Goal: Task Accomplishment & Management: Manage account settings

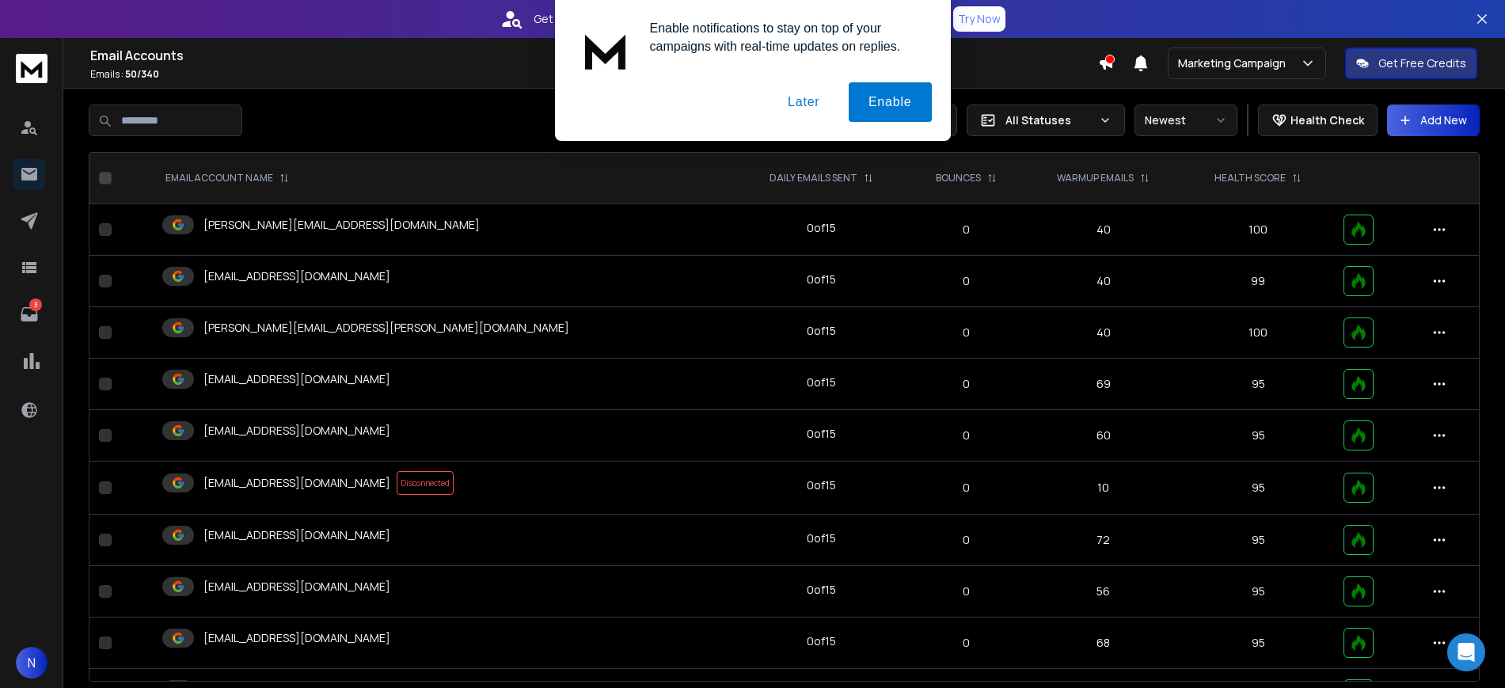
click at [795, 106] on button "Later" at bounding box center [803, 102] width 71 height 40
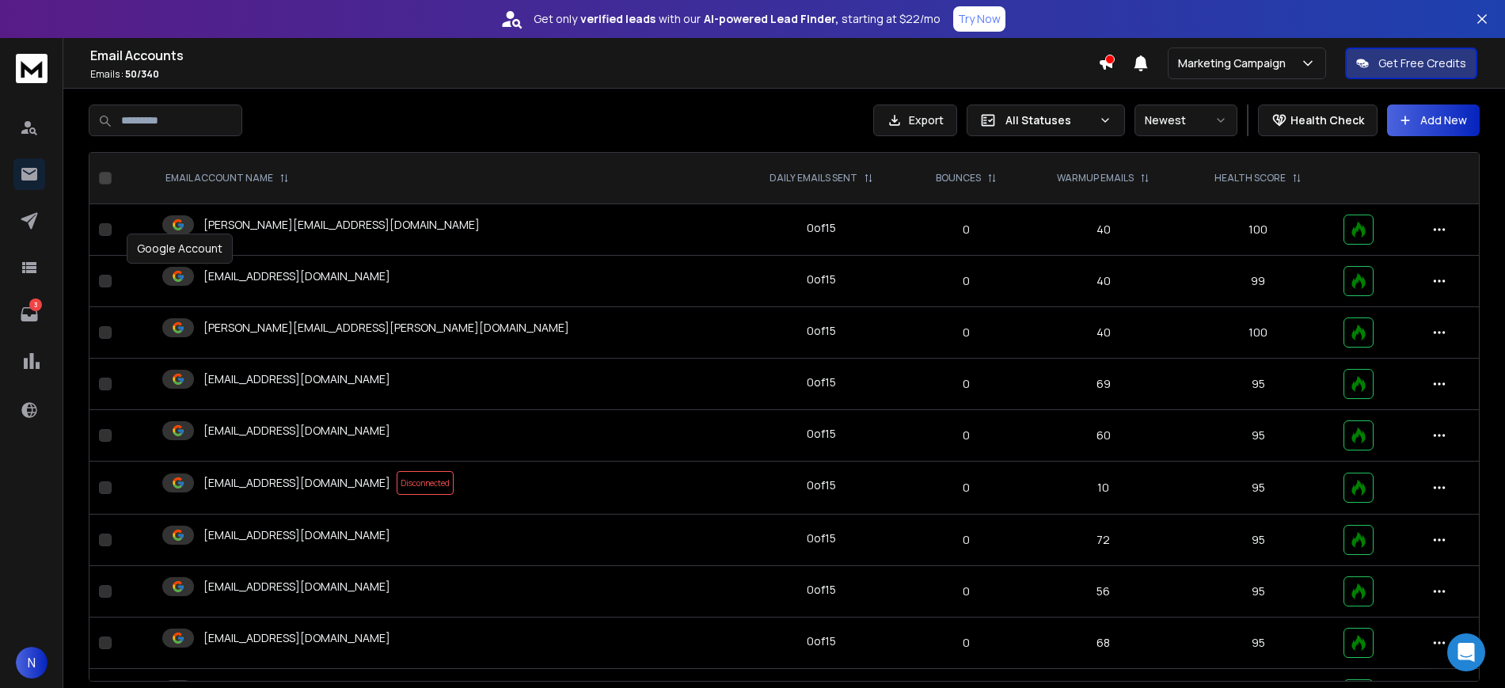
click at [47, 320] on div "3" at bounding box center [31, 316] width 36 height 37
click at [38, 309] on p "3" at bounding box center [35, 304] width 13 height 13
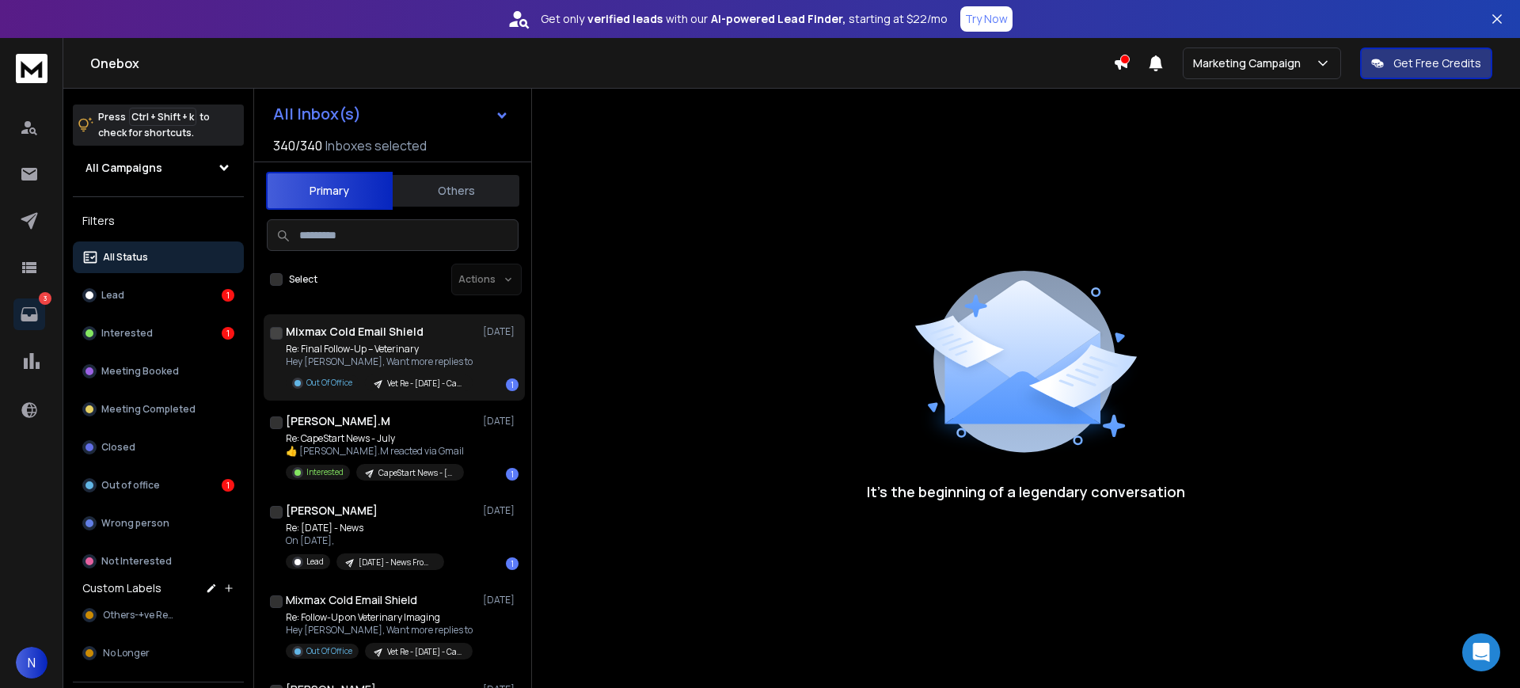
click at [383, 347] on p "Re: Final Follow-Up – Veterinary" at bounding box center [379, 349] width 187 height 13
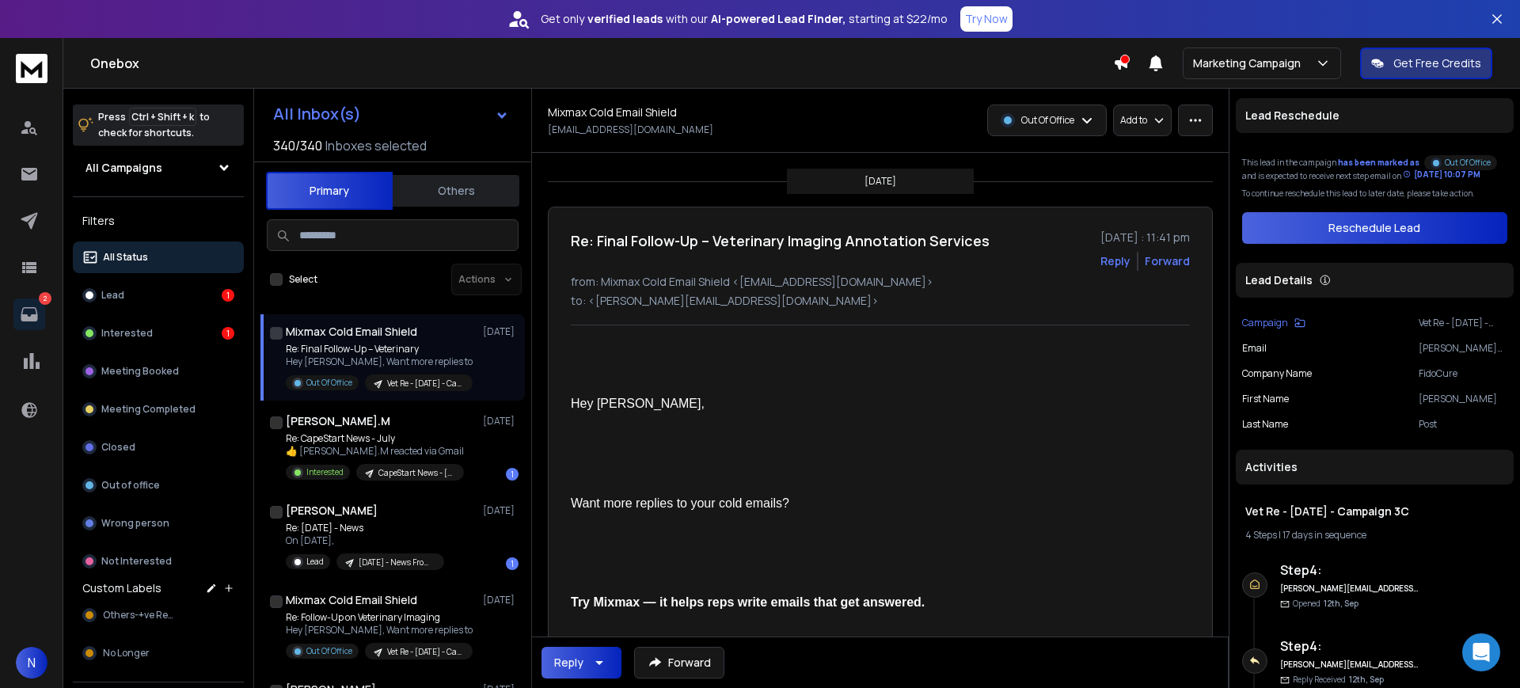
scroll to position [99, 0]
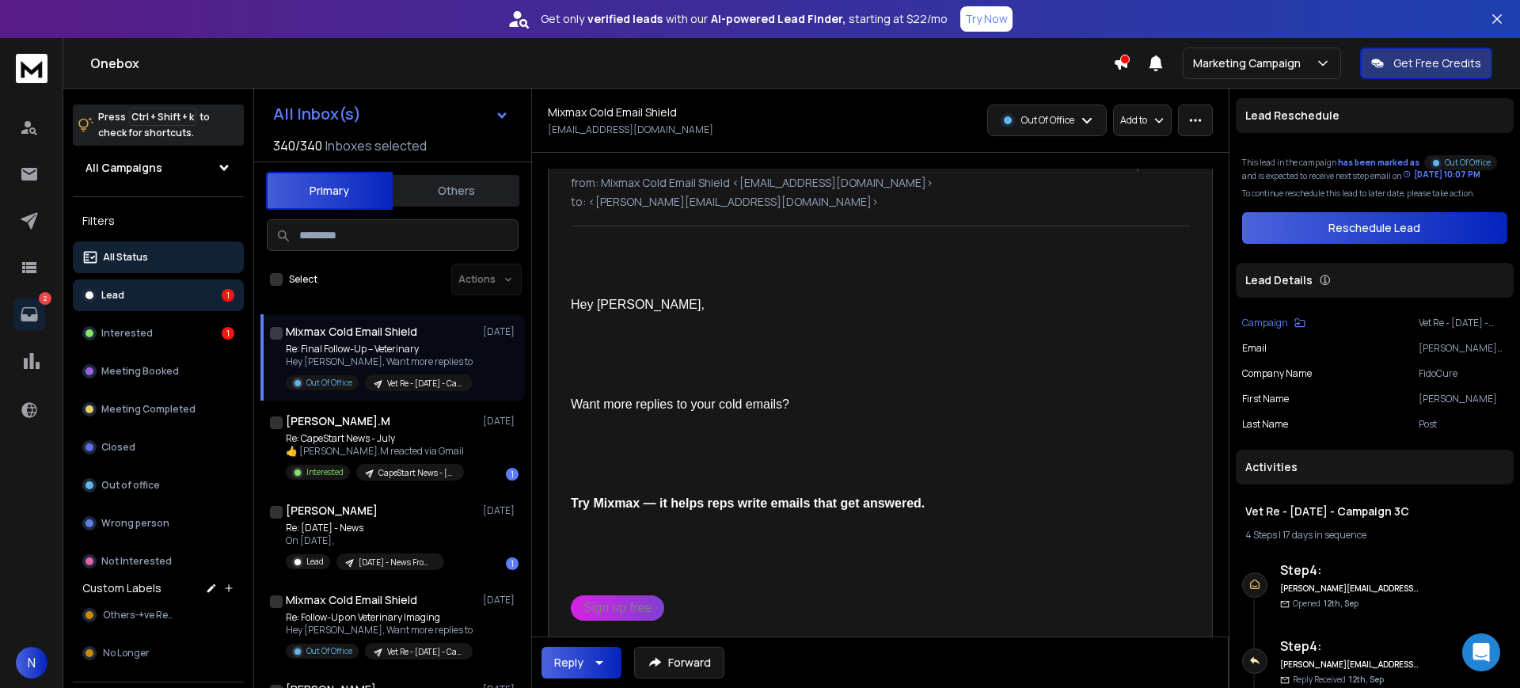
click at [171, 298] on button "Lead 1" at bounding box center [158, 295] width 171 height 32
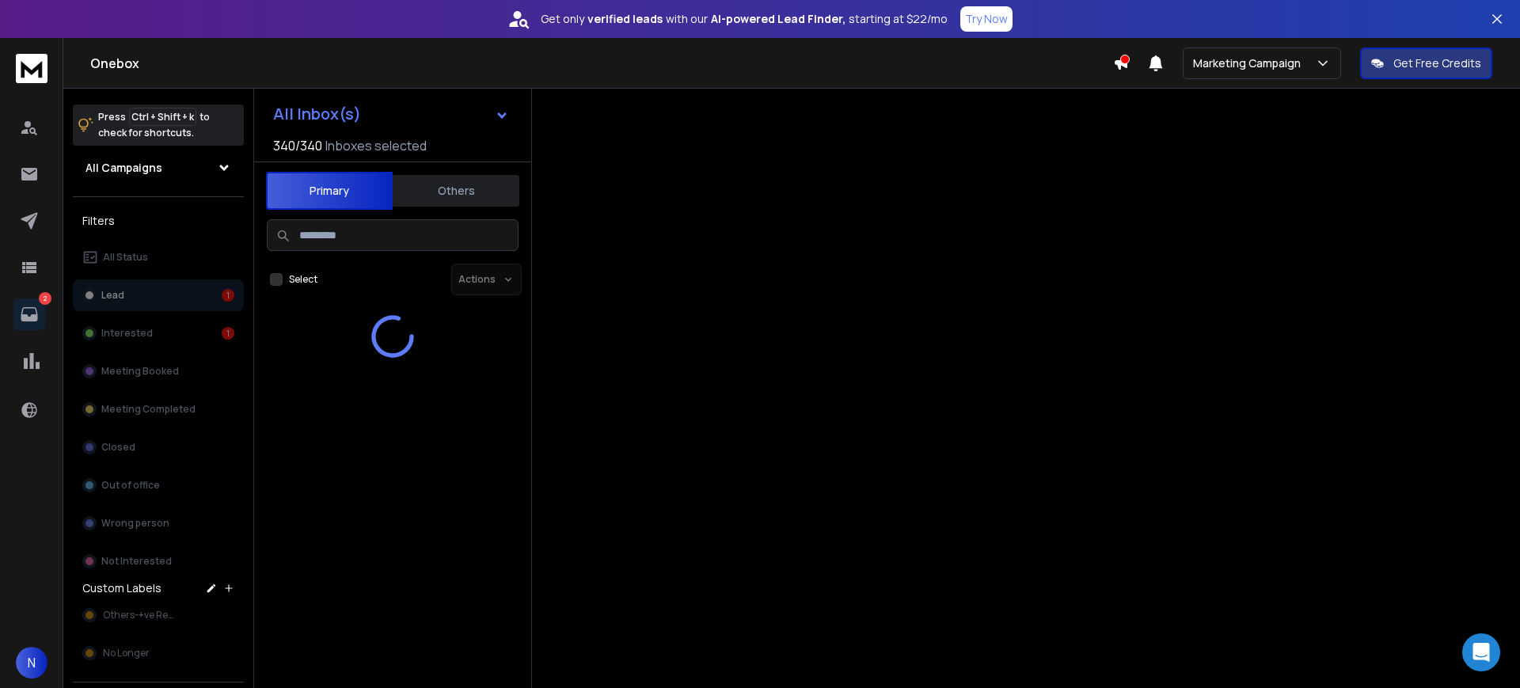
scroll to position [0, 0]
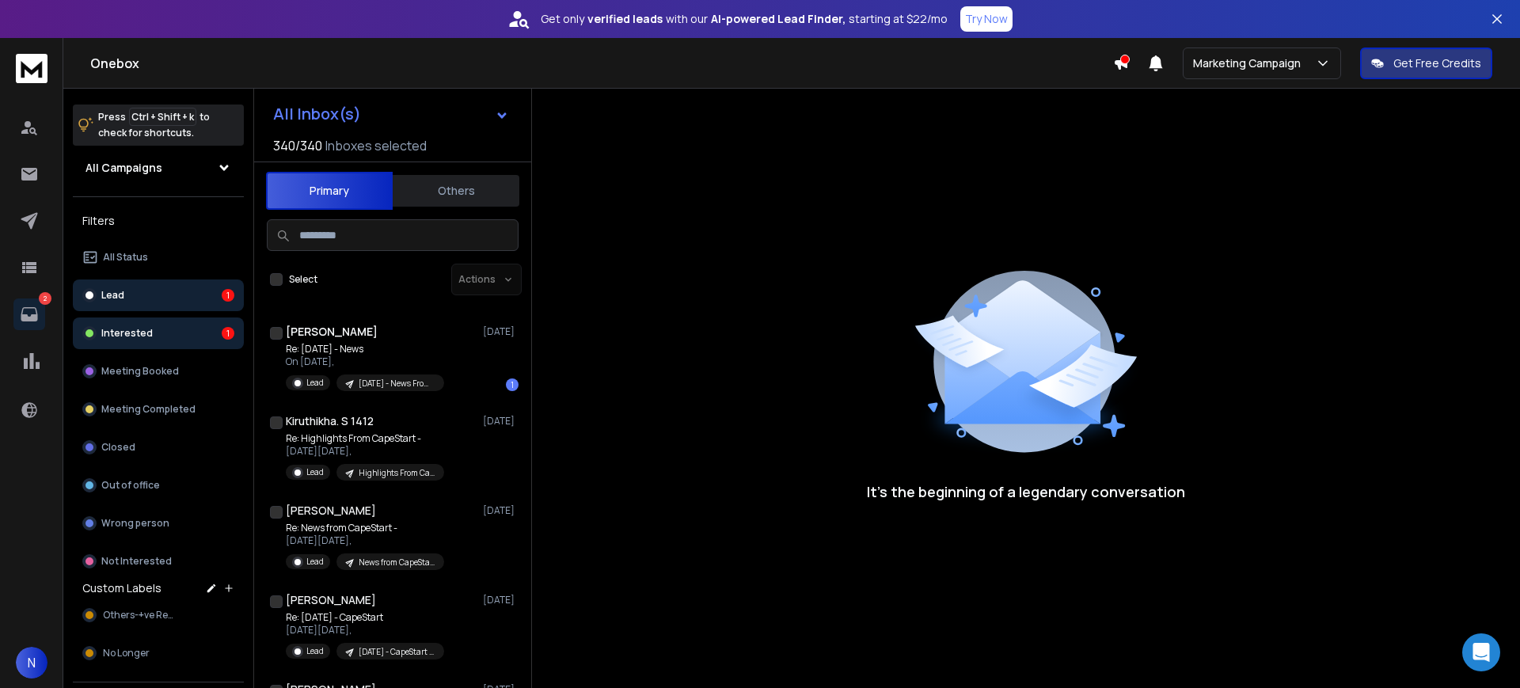
click at [144, 338] on p "Interested" at bounding box center [126, 333] width 51 height 13
click at [142, 298] on button "Lead 1" at bounding box center [158, 295] width 171 height 32
click at [150, 332] on button "Interested 1" at bounding box center [158, 333] width 171 height 32
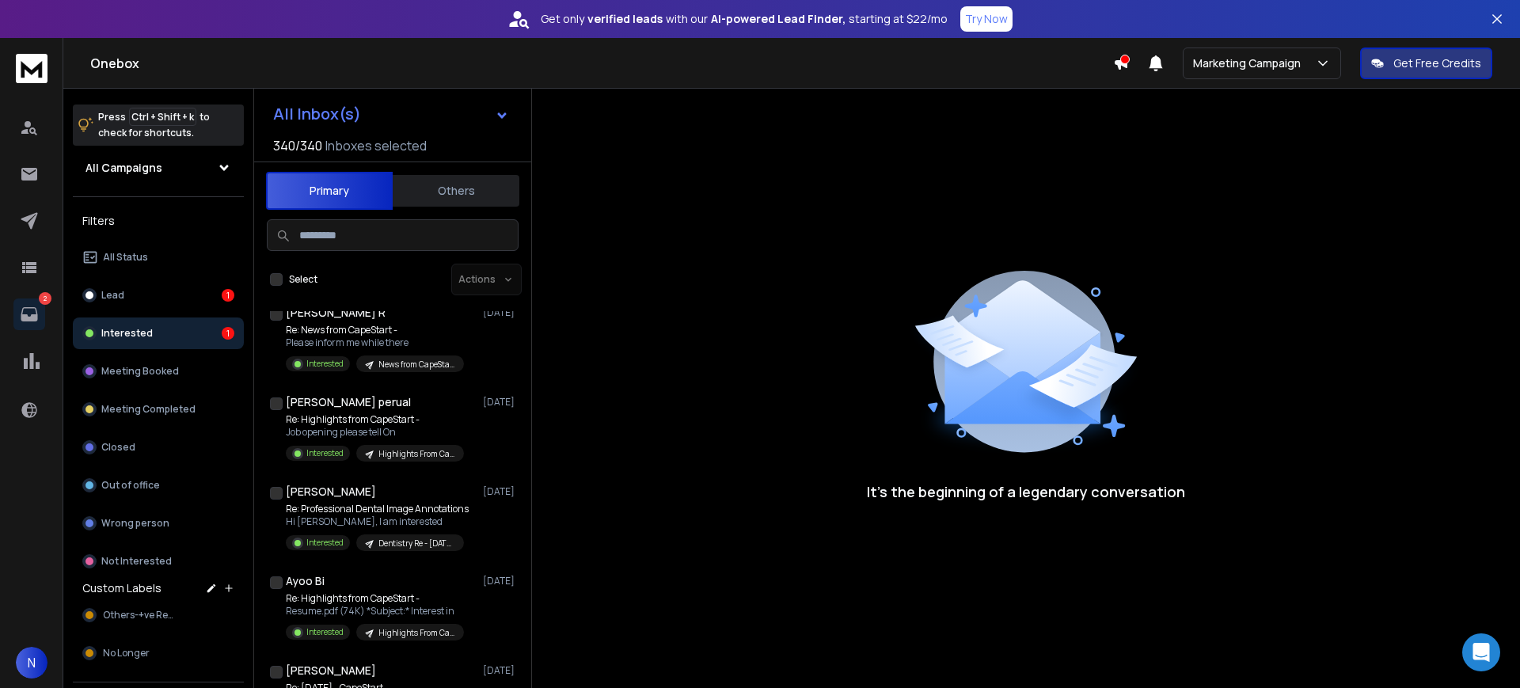
scroll to position [297, 0]
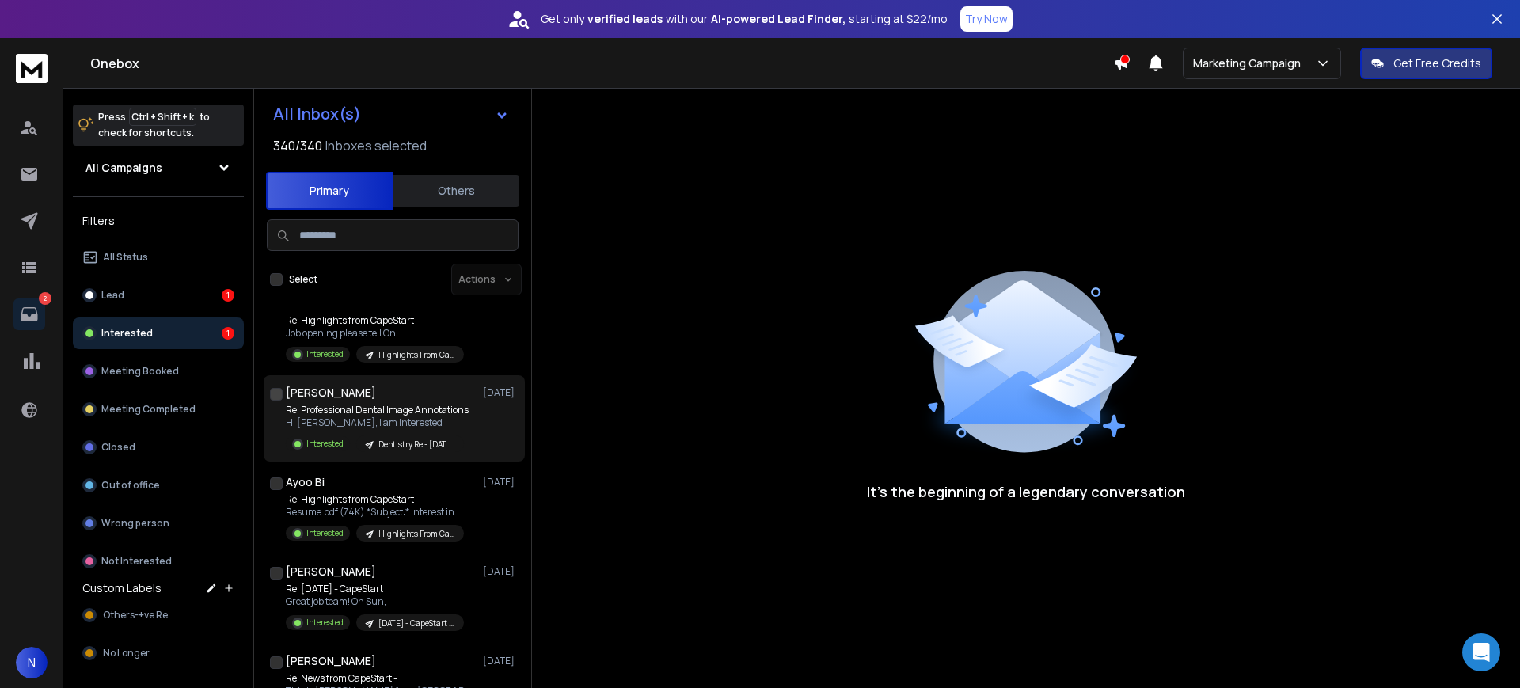
click at [391, 412] on p "Re: Professional Dental Image Annotations" at bounding box center [377, 410] width 183 height 13
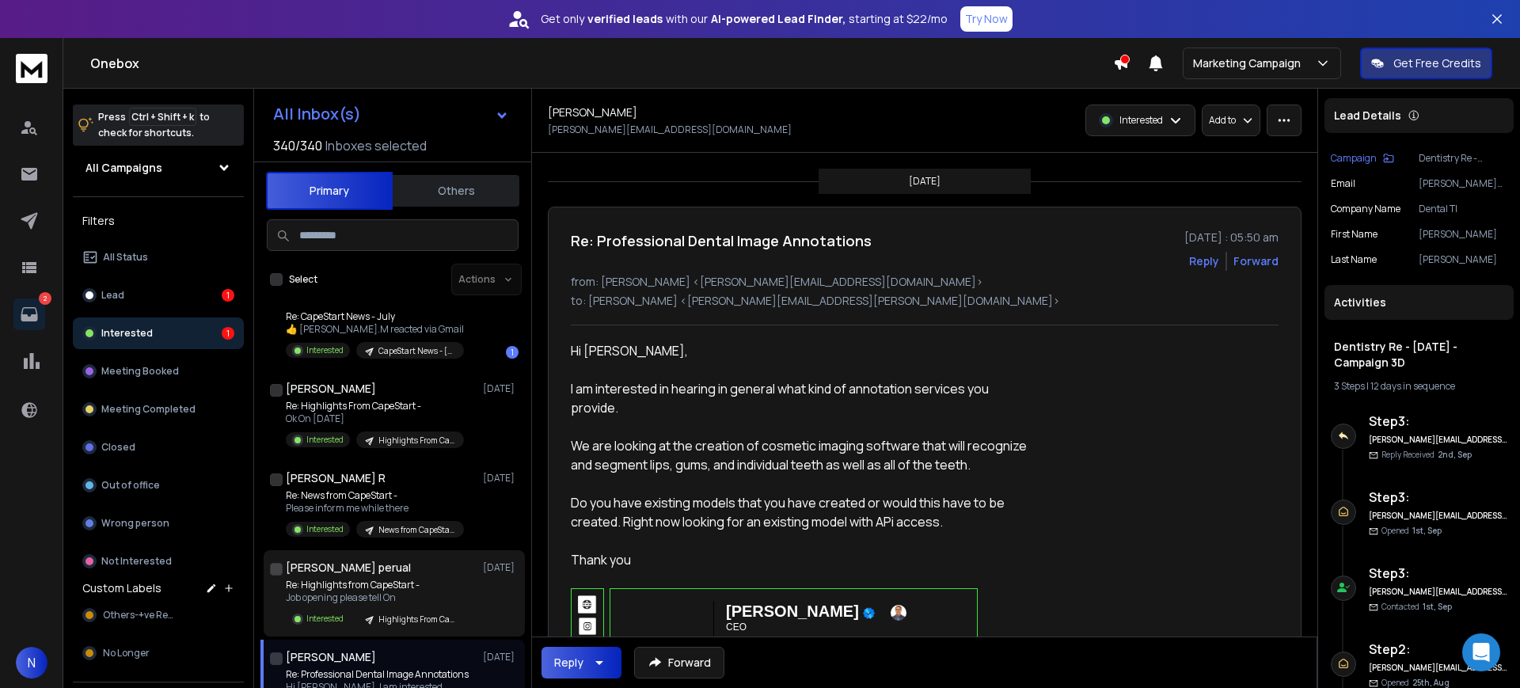
scroll to position [0, 0]
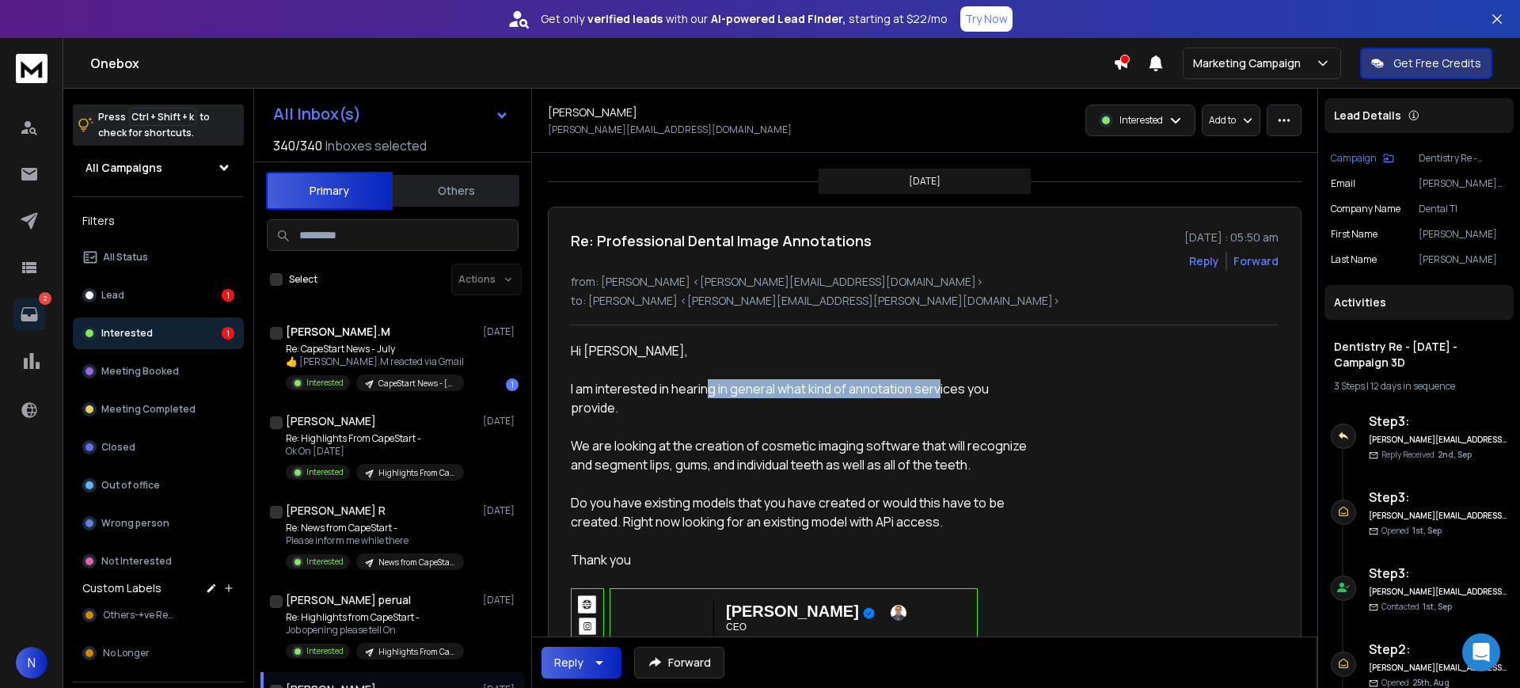
drag, startPoint x: 708, startPoint y: 383, endPoint x: 942, endPoint y: 386, distance: 234.3
click at [942, 386] on div "I am interested in hearing in general what kind of annotation services you prov…" at bounding box center [802, 398] width 462 height 38
click at [937, 388] on div "I am interested in hearing in general what kind of annotation services you prov…" at bounding box center [802, 398] width 462 height 38
